Goal: Transaction & Acquisition: Obtain resource

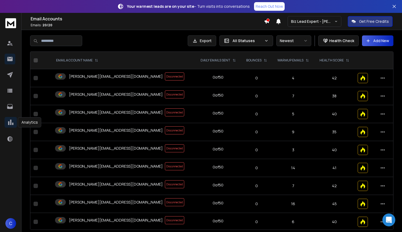
click at [13, 120] on icon at bounding box center [11, 122] width 8 height 8
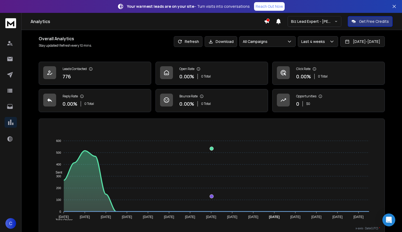
click at [16, 91] on div at bounding box center [11, 91] width 12 height 13
click at [11, 91] on icon at bounding box center [10, 90] width 6 height 6
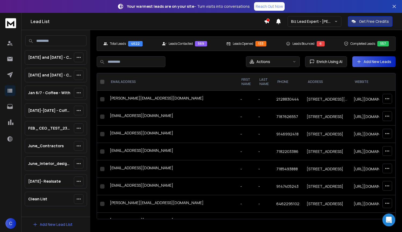
scroll to position [679, 0]
click at [53, 145] on p "June_Contractors" at bounding box center [45, 145] width 35 height 5
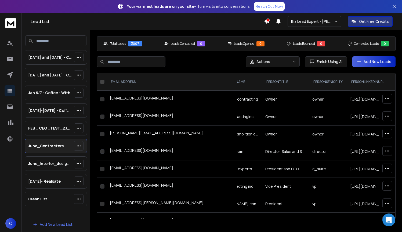
scroll to position [0, 143]
click at [37, 167] on div "June_Interior_designers" at bounding box center [56, 163] width 62 height 14
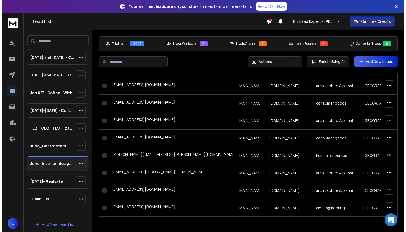
scroll to position [0, 325]
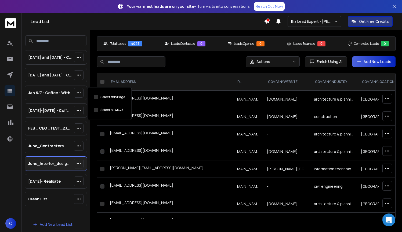
click at [100, 82] on button "Select this Page" at bounding box center [102, 82] width 4 height 4
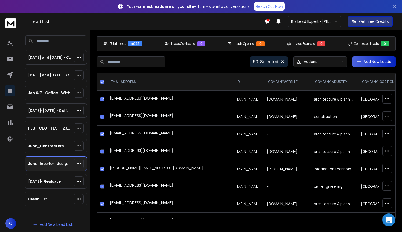
click at [100, 82] on button "button" at bounding box center [102, 82] width 4 height 4
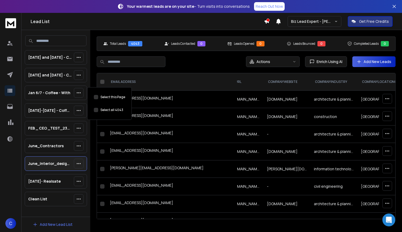
click at [89, 111] on div "Select this Page Select all 4043" at bounding box center [109, 103] width 45 height 33
click at [89, 110] on div "Select this Page Select all 4043" at bounding box center [109, 103] width 45 height 33
click at [88, 110] on div "Select this Page Select all 4043" at bounding box center [109, 103] width 45 height 33
click at [90, 111] on div "Select this Page Select all 4043" at bounding box center [109, 103] width 45 height 33
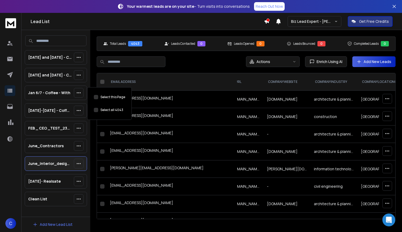
click at [96, 111] on button "Select this Page" at bounding box center [96, 110] width 4 height 4
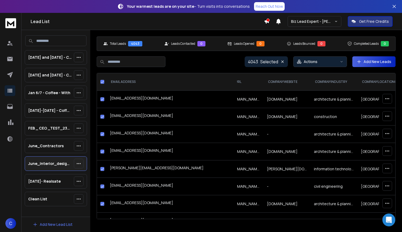
click at [208, 61] on div "Actions" at bounding box center [317, 61] width 41 height 5
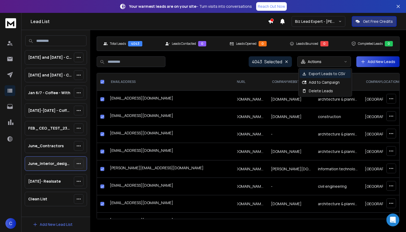
click at [208, 75] on p "Export Leads to CSV" at bounding box center [327, 73] width 36 height 5
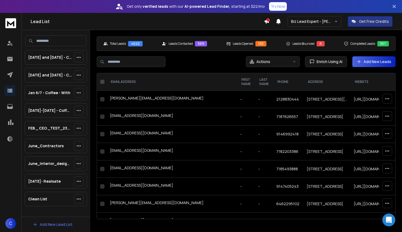
scroll to position [679, 0]
click at [47, 181] on p "[DATE]- Realsate" at bounding box center [44, 181] width 32 height 5
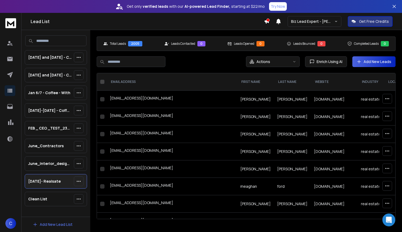
scroll to position [0, 0]
click at [103, 109] on button "Select this Page" at bounding box center [103, 110] width 4 height 4
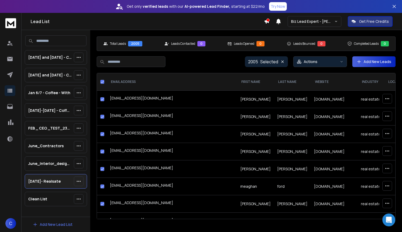
click at [321, 58] on button "Actions" at bounding box center [320, 61] width 54 height 11
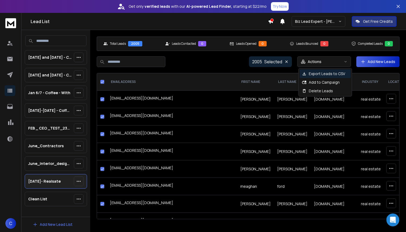
click at [339, 74] on p "Export Leads to CSV" at bounding box center [327, 73] width 36 height 5
